Goal: Communication & Community: Answer question/provide support

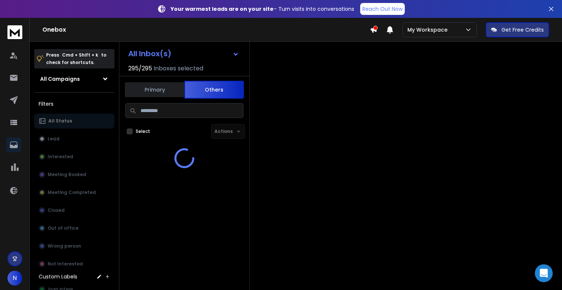
scroll to position [1, 0]
click at [168, 91] on button "Primary" at bounding box center [155, 89] width 60 height 16
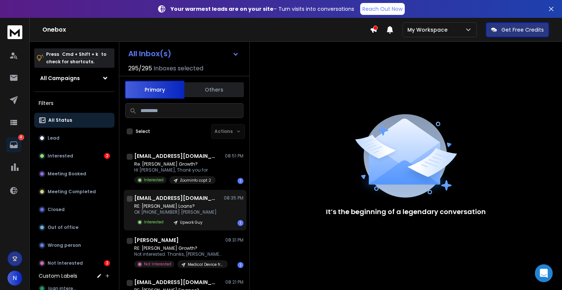
click at [187, 203] on p "RE: [PERSON_NAME] Loans?" at bounding box center [175, 206] width 83 height 6
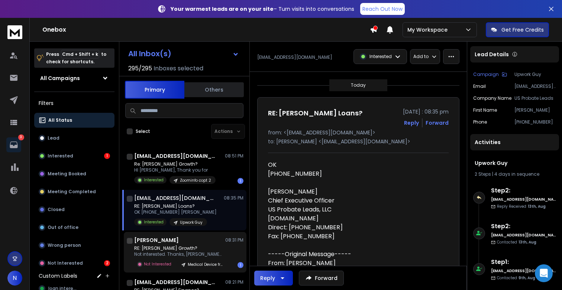
click at [193, 246] on p "RE: [PERSON_NAME] Growth?" at bounding box center [178, 248] width 89 height 6
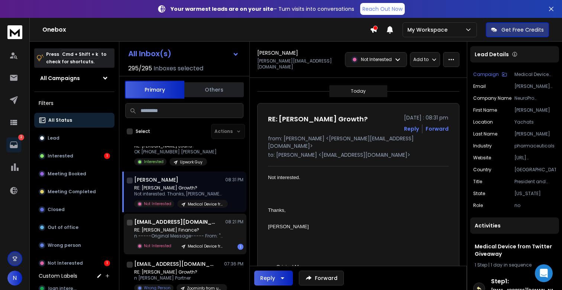
click at [193, 229] on p "RE: [PERSON_NAME] Finance?" at bounding box center [178, 230] width 89 height 6
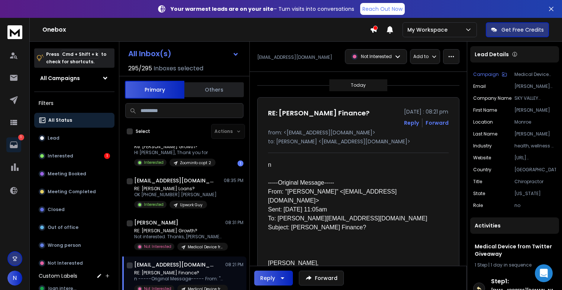
scroll to position [0, 0]
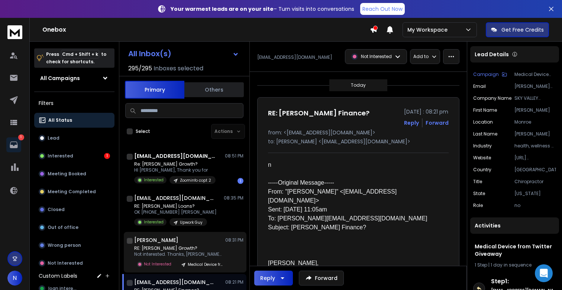
click at [194, 242] on div "[PERSON_NAME] 08:31 PM" at bounding box center [188, 239] width 109 height 7
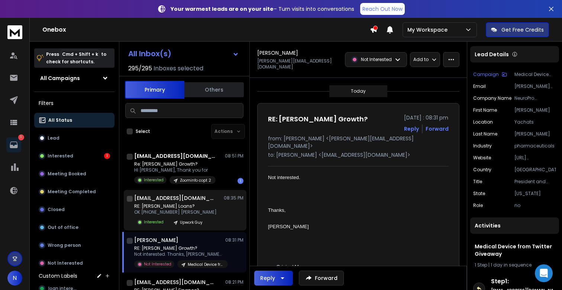
click at [198, 210] on p "OK [PHONE_NUMBER] [PERSON_NAME]" at bounding box center [175, 212] width 83 height 6
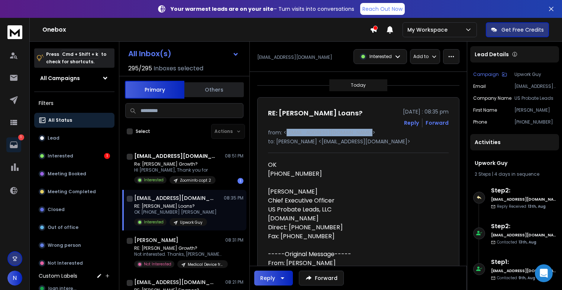
drag, startPoint x: 372, startPoint y: 131, endPoint x: 286, endPoint y: 129, distance: 85.6
click at [286, 129] on p "from: <[EMAIL_ADDRESS][DOMAIN_NAME]>" at bounding box center [358, 132] width 181 height 7
copy p "[EMAIL_ADDRESS][DOMAIN_NAME]"
click at [532, 114] on div "Campaign Upwork Guy Email [EMAIL_ADDRESS][DOMAIN_NAME] Company Name US Probate …" at bounding box center [515, 97] width 89 height 71
click at [522, 112] on p "[PERSON_NAME]" at bounding box center [536, 110] width 42 height 6
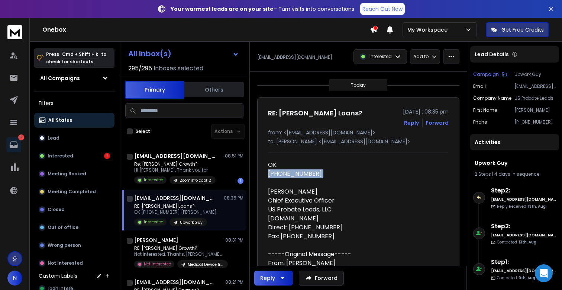
copy div "[PHONE_NUMBER]"
click at [269, 275] on div "Reply" at bounding box center [267, 277] width 15 height 7
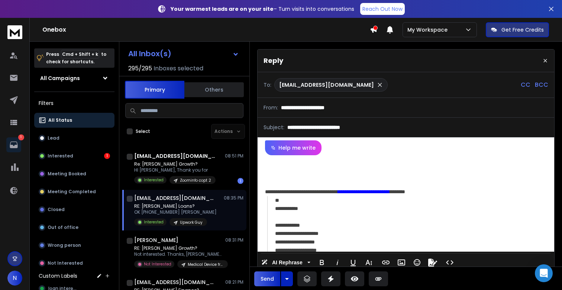
click at [397, 84] on input at bounding box center [417, 84] width 52 height 13
paste input "**********"
type input "**********"
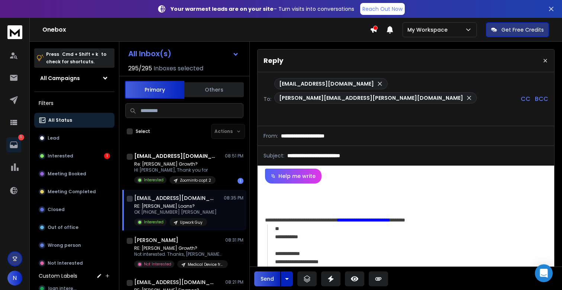
click at [320, 166] on div "**********" at bounding box center [406, 233] width 297 height 135
click at [271, 276] on button "Send" at bounding box center [267, 278] width 26 height 15
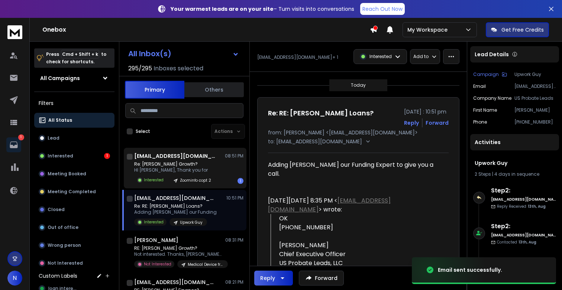
click at [215, 161] on div "Re: [PERSON_NAME] Growth? HI [PERSON_NAME], Thank you for Interested Zoominfo c…" at bounding box center [188, 172] width 109 height 23
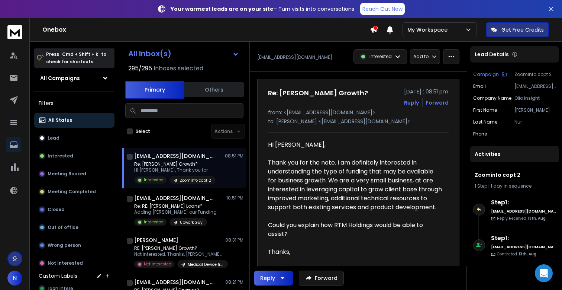
scroll to position [22, 0]
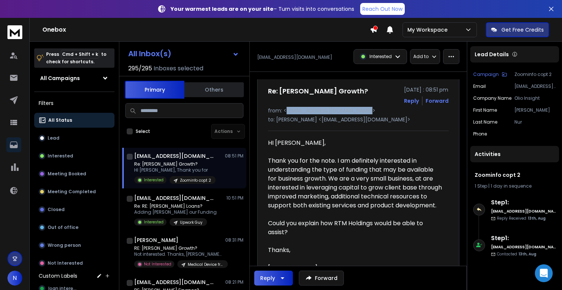
copy p "[EMAIL_ADDRESS][DOMAIN_NAME]"
drag, startPoint x: 365, startPoint y: 108, endPoint x: 285, endPoint y: 108, distance: 80.0
click at [285, 108] on p "from: <[EMAIL_ADDRESS][DOMAIN_NAME]>" at bounding box center [358, 110] width 181 height 7
click at [518, 110] on p "[PERSON_NAME]" at bounding box center [536, 110] width 42 height 6
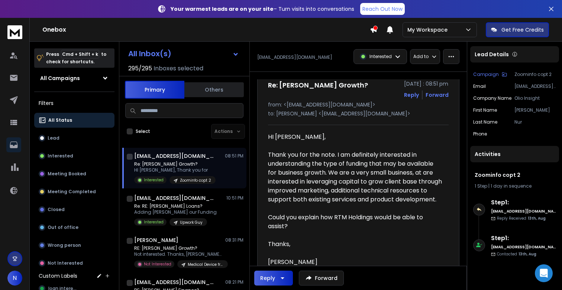
scroll to position [0, 0]
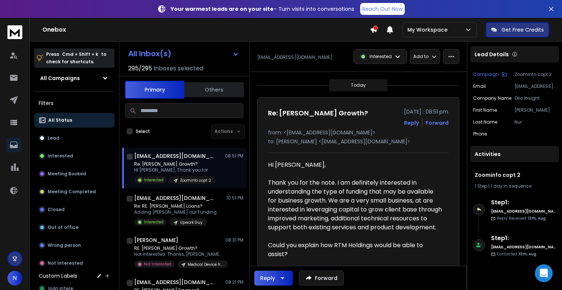
click at [532, 97] on p "Olio Insight" at bounding box center [536, 98] width 42 height 6
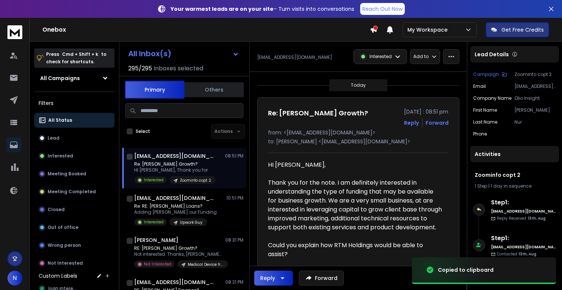
click at [266, 273] on div "Reply" at bounding box center [273, 277] width 27 height 9
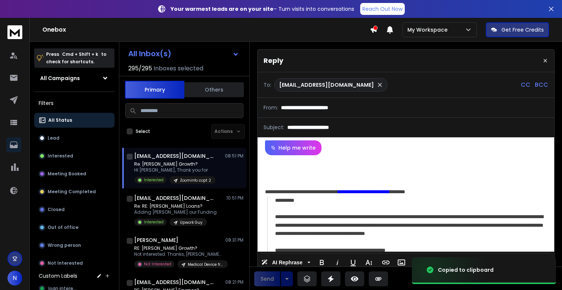
click at [395, 90] on input at bounding box center [417, 84] width 52 height 13
paste input "**********"
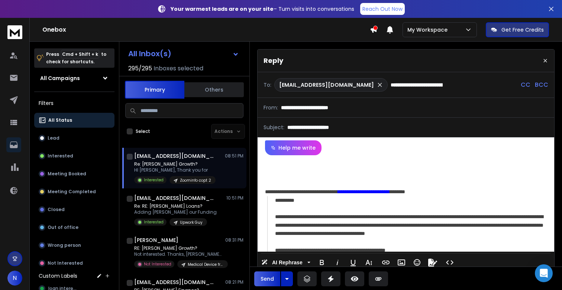
scroll to position [0, 33]
type input "**********"
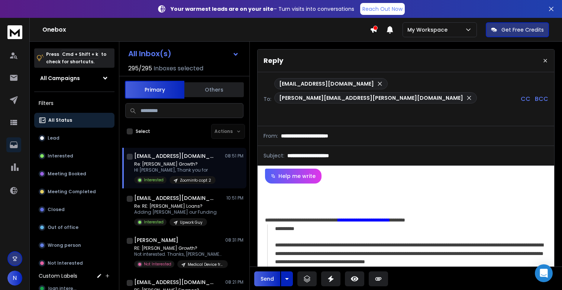
click at [321, 183] on div "**********" at bounding box center [406, 231] width 297 height 96
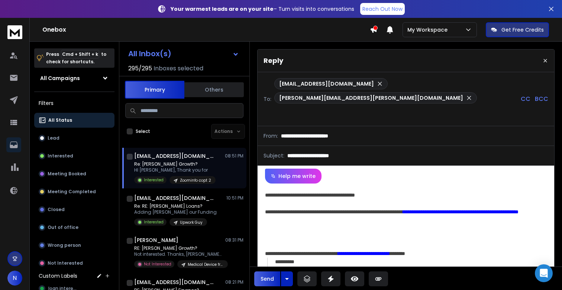
click at [263, 283] on button "Send" at bounding box center [267, 278] width 26 height 15
click at [265, 272] on div "Send" at bounding box center [278, 278] width 48 height 15
